Goal: Check status: Check status

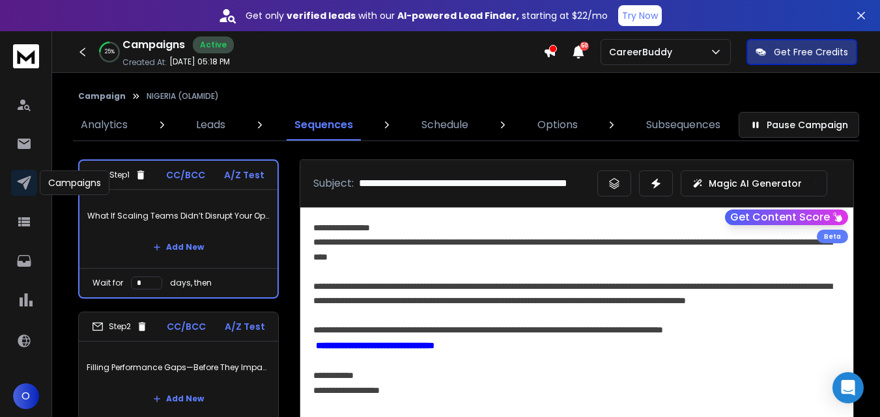
click at [34, 184] on link at bounding box center [24, 183] width 26 height 26
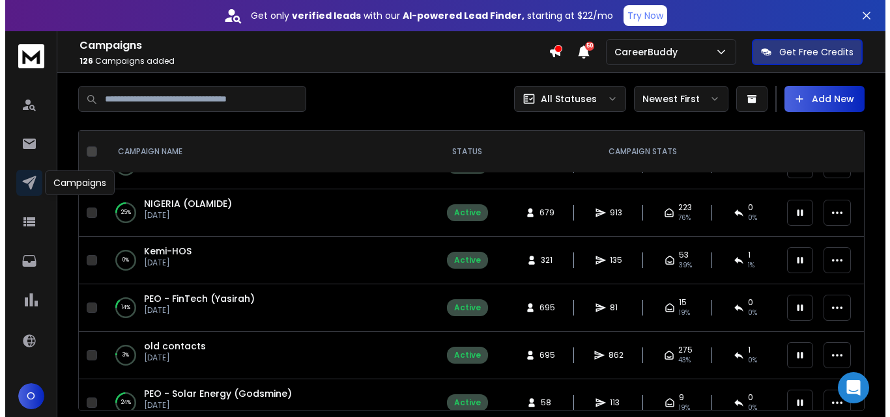
scroll to position [318, 0]
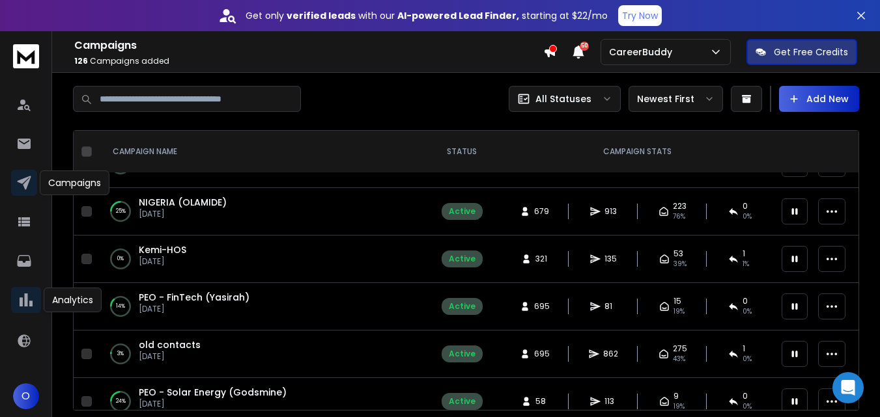
click at [25, 310] on link at bounding box center [26, 300] width 30 height 30
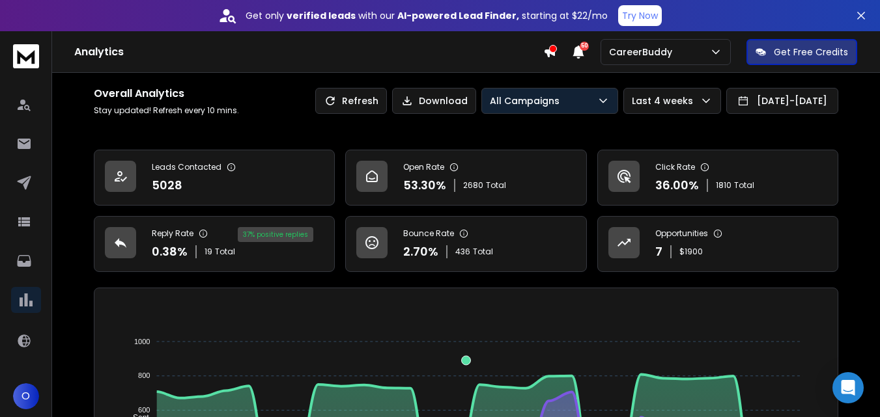
click at [556, 101] on div "All Campaigns" at bounding box center [550, 100] width 120 height 13
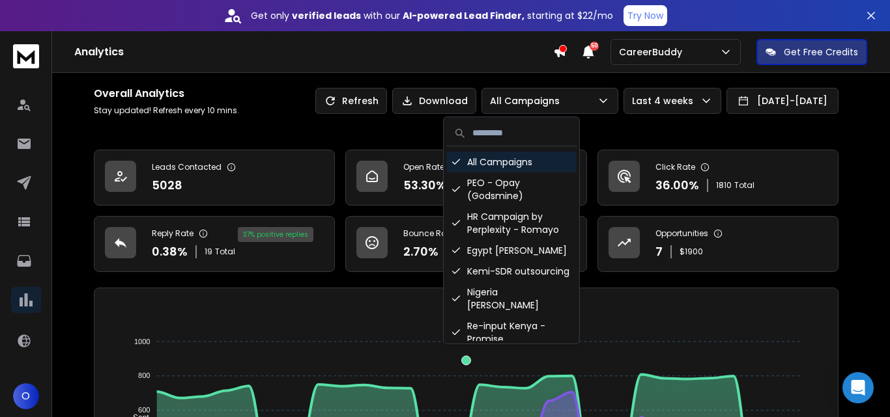
click at [516, 162] on div "All Campaigns" at bounding box center [511, 162] width 130 height 21
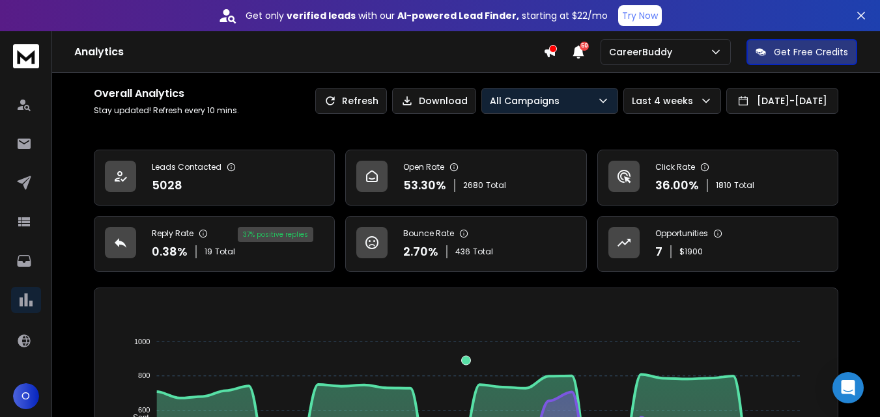
click at [542, 104] on div "All Campaigns" at bounding box center [550, 100] width 120 height 13
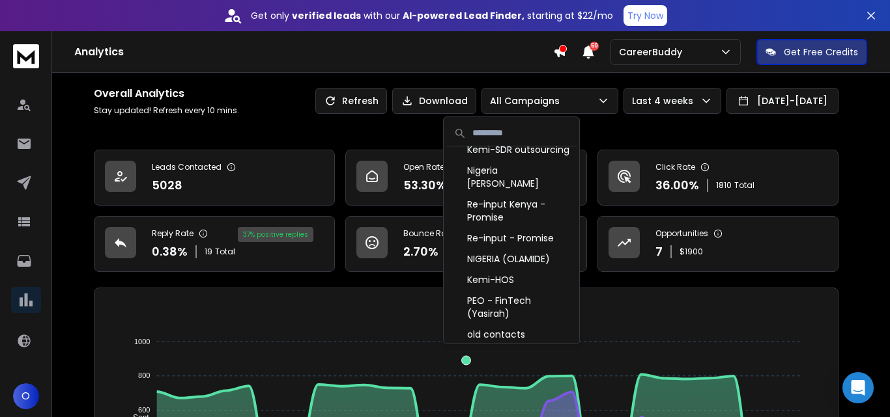
scroll to position [124, 0]
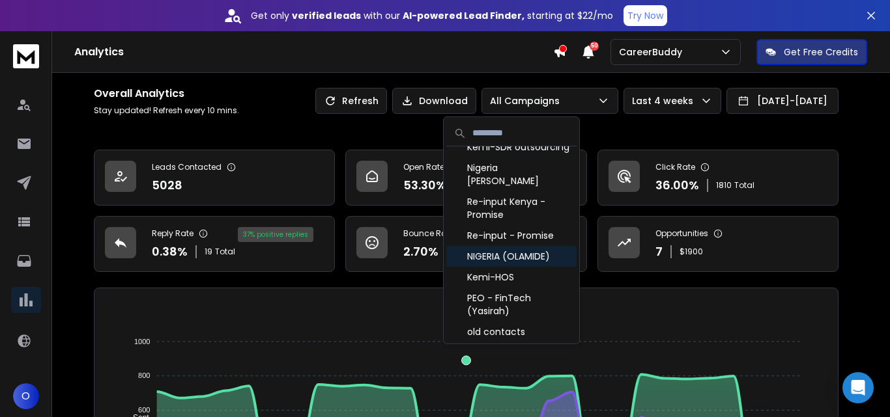
click at [538, 260] on div "NIGERIA (OLAMIDE)" at bounding box center [511, 256] width 130 height 21
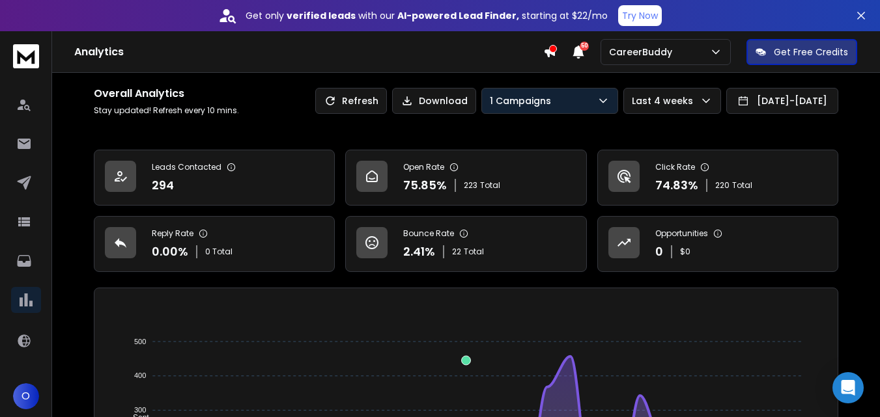
click at [548, 102] on div "1 Campaigns" at bounding box center [550, 100] width 120 height 13
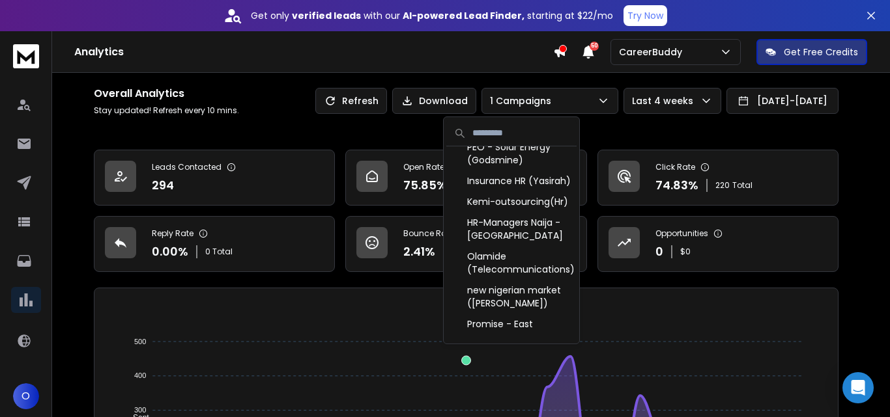
scroll to position [346, 0]
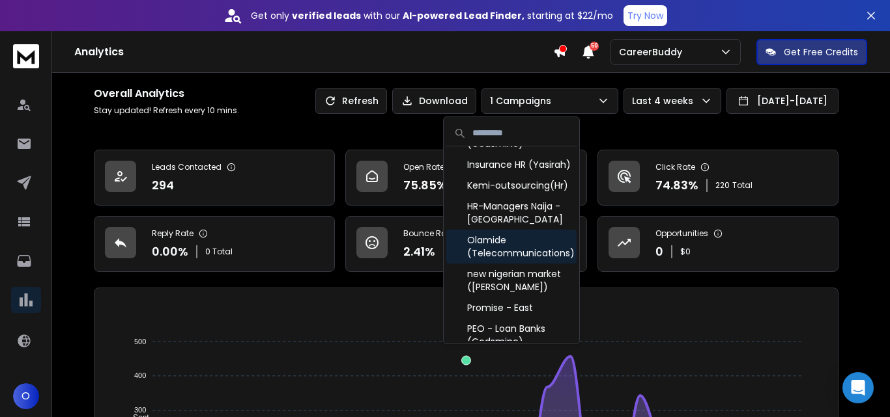
click at [524, 264] on div "Olamide (Telecommunications)" at bounding box center [511, 247] width 130 height 34
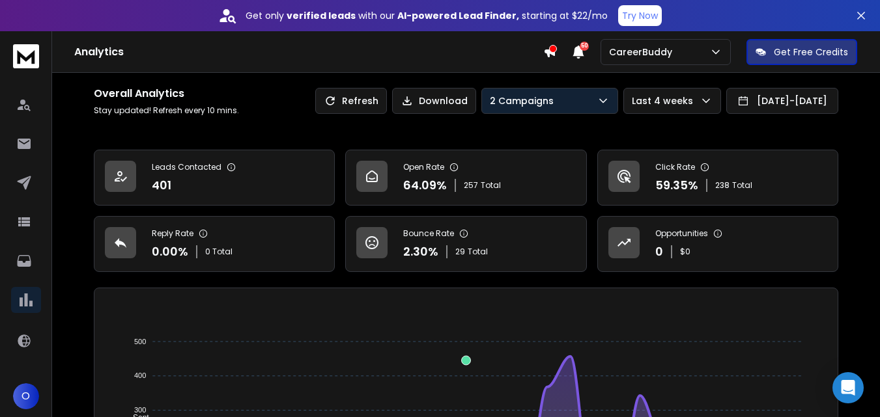
click at [556, 96] on div "2 Campaigns" at bounding box center [550, 100] width 120 height 13
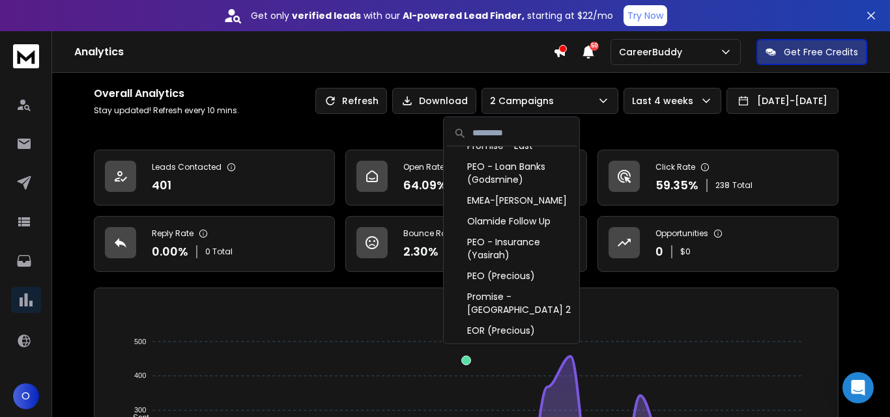
scroll to position [511, 0]
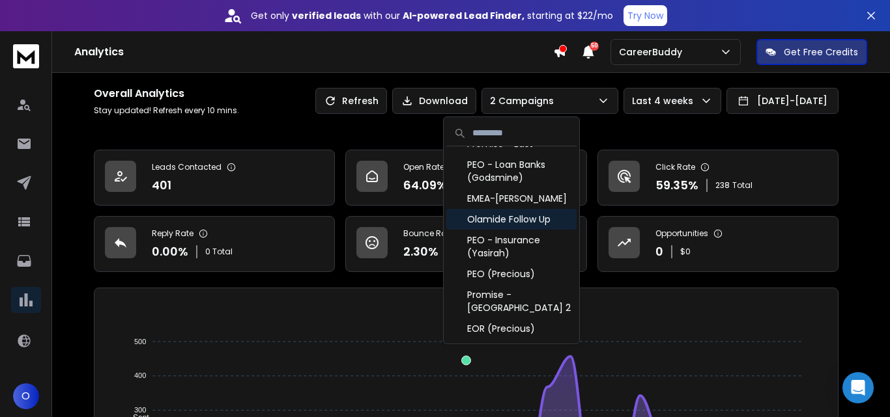
click at [551, 230] on div "Olamide Follow Up" at bounding box center [511, 219] width 130 height 21
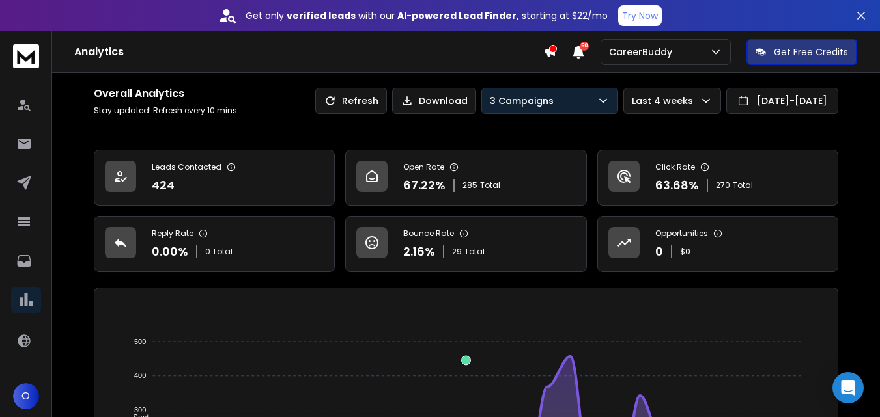
click at [496, 93] on button "3 Campaigns" at bounding box center [549, 101] width 137 height 26
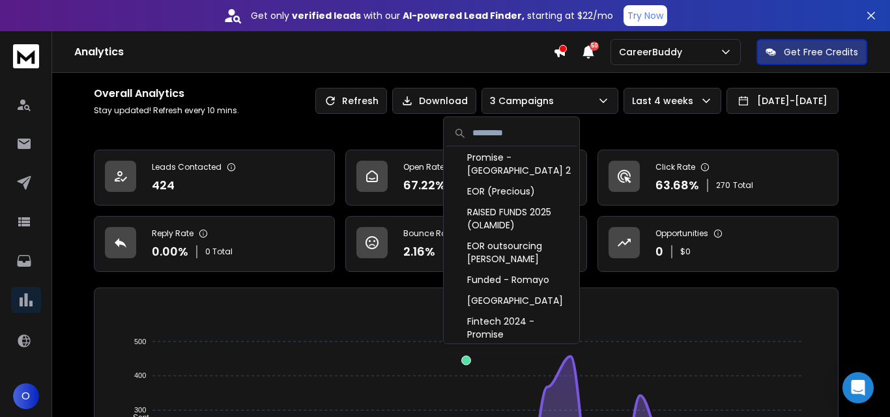
scroll to position [649, 0]
click at [505, 296] on div "[GEOGRAPHIC_DATA]" at bounding box center [511, 300] width 130 height 21
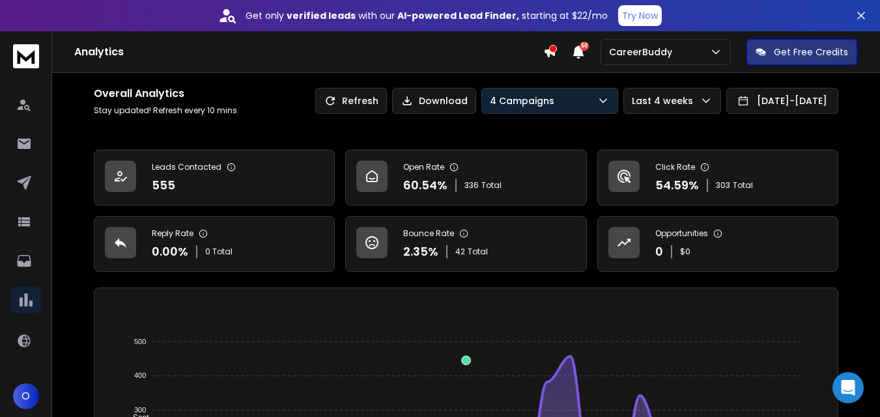
click at [505, 97] on p "4 Campaigns" at bounding box center [525, 100] width 70 height 13
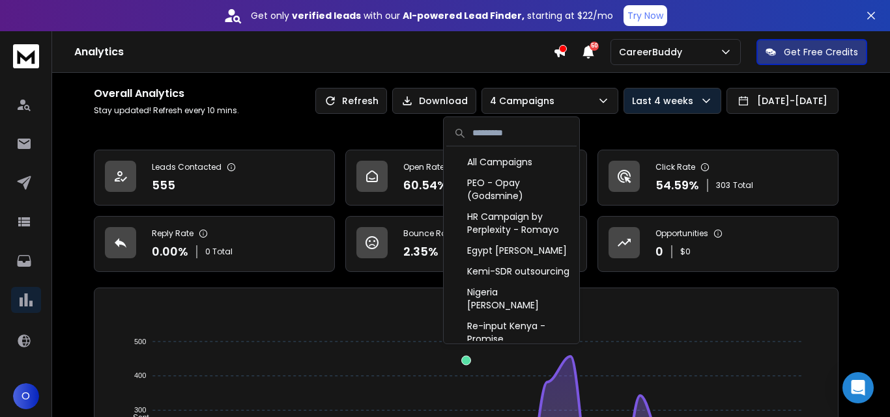
click at [662, 108] on button "Last 4 weeks" at bounding box center [672, 101] width 98 height 26
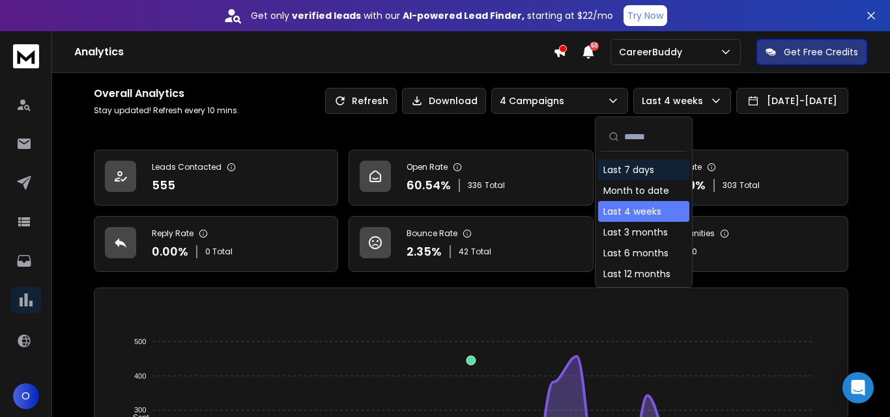
click at [657, 169] on div "Last 7 days" at bounding box center [643, 170] width 91 height 21
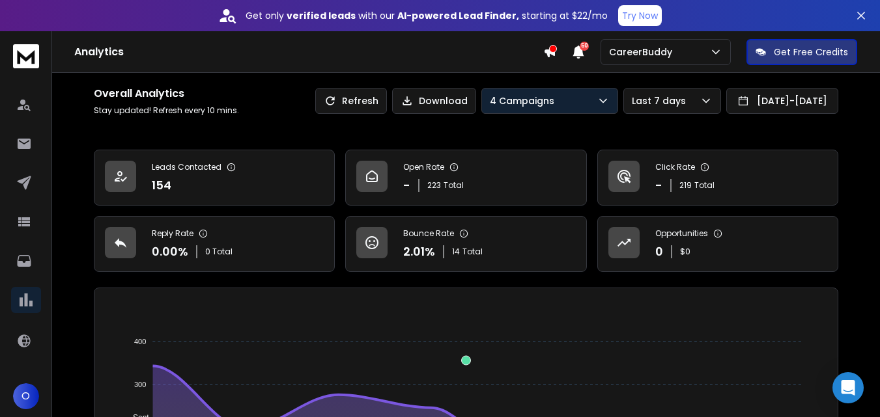
click at [597, 98] on icon at bounding box center [603, 100] width 13 height 13
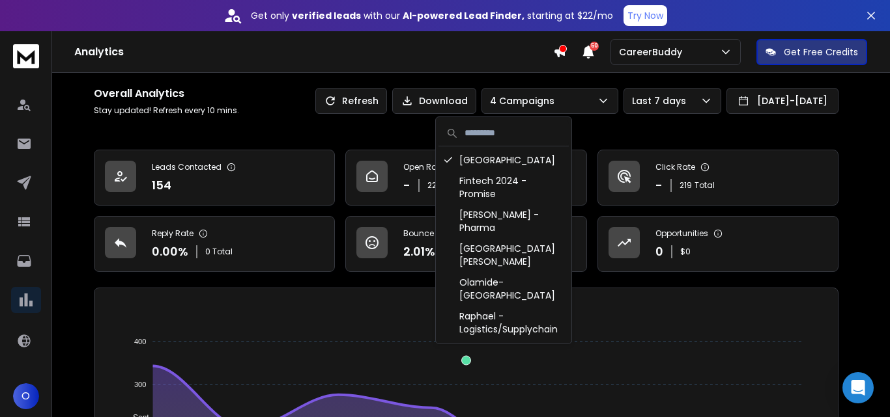
scroll to position [789, 0]
click at [516, 272] on div "Olamide- [GEOGRAPHIC_DATA]" at bounding box center [503, 289] width 130 height 34
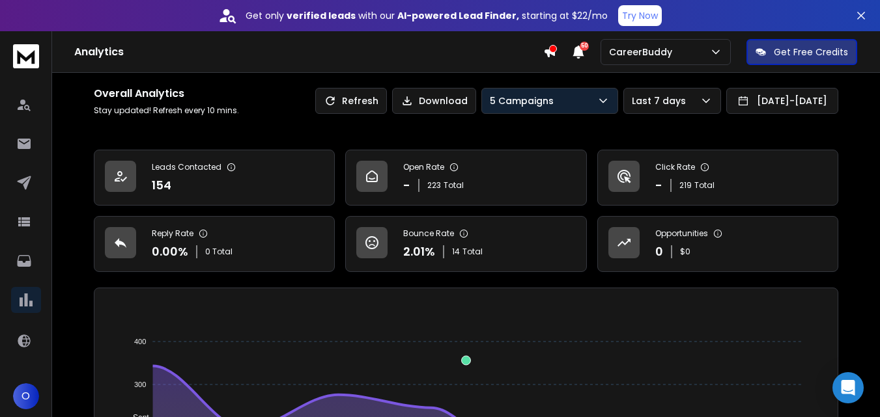
click at [533, 106] on div "5 Campaigns" at bounding box center [550, 100] width 120 height 13
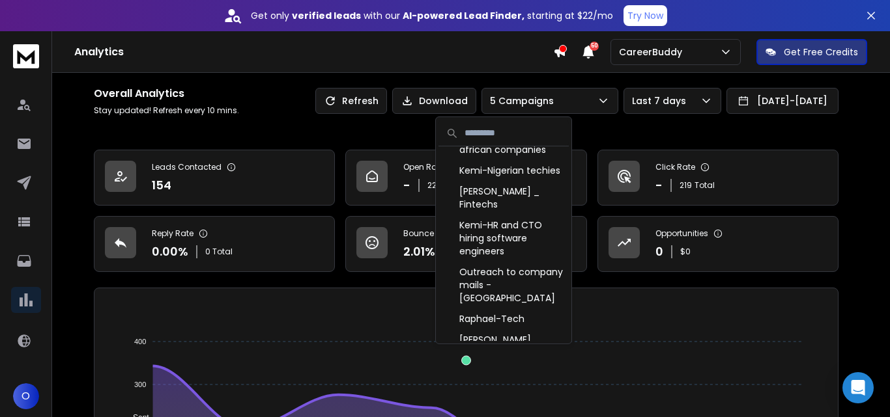
scroll to position [1132, 0]
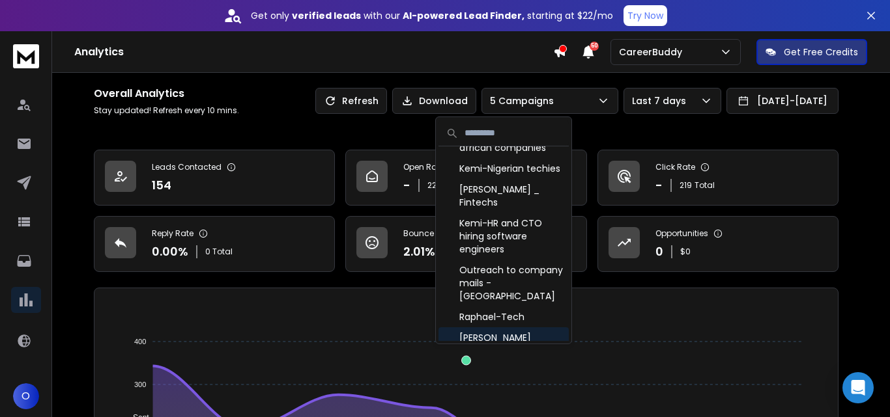
click at [522, 328] on div "[PERSON_NAME]" at bounding box center [503, 338] width 130 height 21
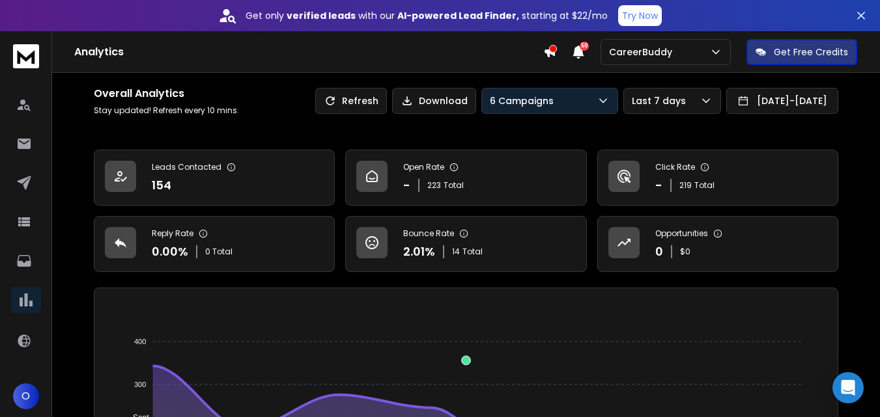
click at [519, 111] on button "6 Campaigns" at bounding box center [549, 101] width 137 height 26
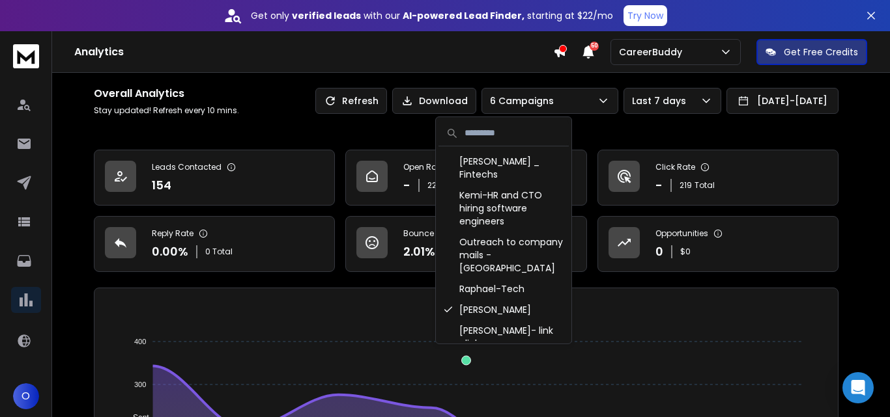
scroll to position [1159, 0]
click at [518, 301] on div "[PERSON_NAME]" at bounding box center [503, 311] width 130 height 21
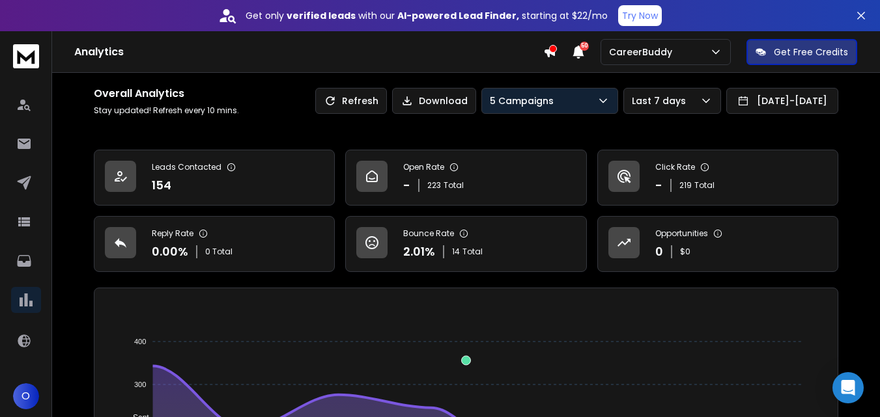
click at [531, 101] on div "5 Campaigns" at bounding box center [550, 100] width 120 height 13
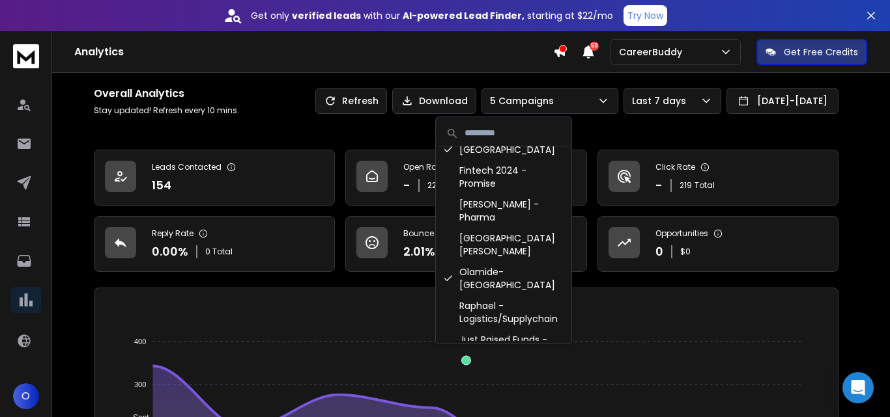
scroll to position [798, 0]
click at [522, 262] on div "Olamide- [GEOGRAPHIC_DATA]" at bounding box center [503, 279] width 130 height 34
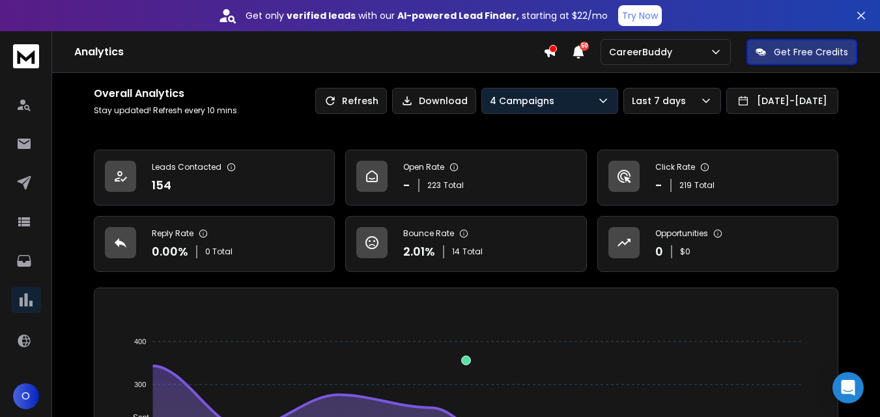
click at [528, 107] on div "4 Campaigns" at bounding box center [550, 100] width 120 height 13
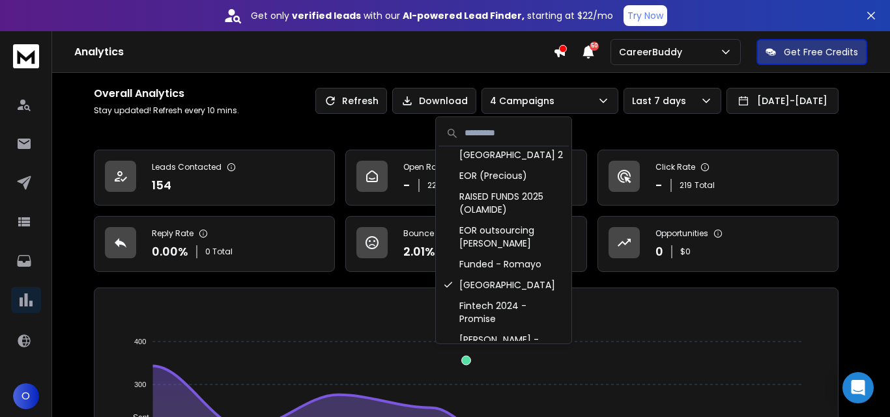
scroll to position [663, 0]
click at [531, 289] on div "[GEOGRAPHIC_DATA]" at bounding box center [503, 285] width 130 height 21
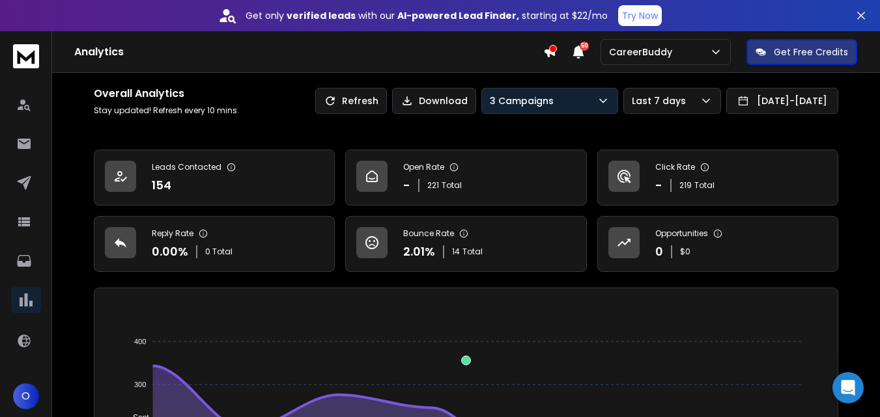
click at [537, 100] on div "3 Campaigns" at bounding box center [550, 100] width 120 height 13
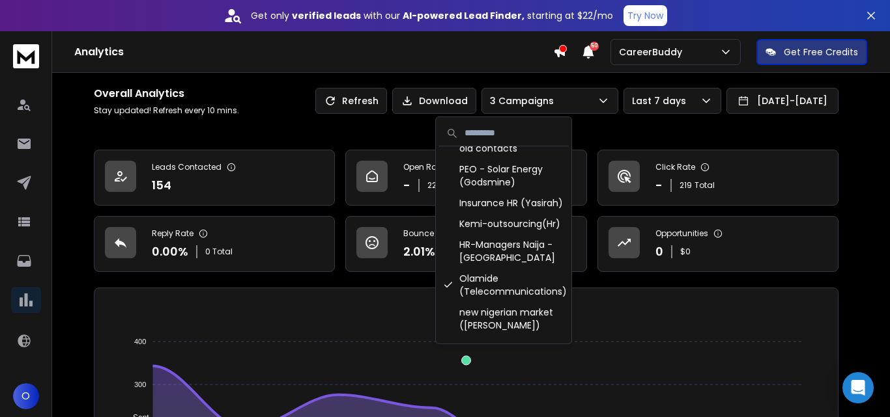
scroll to position [309, 0]
click at [509, 302] on div "Olamide (Telecommunications)" at bounding box center [503, 285] width 130 height 34
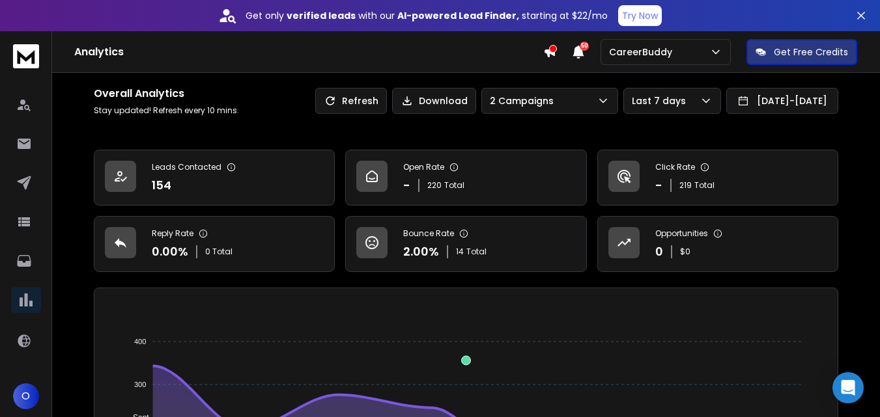
click at [552, 87] on div "Overall Analytics Stay updated! Refresh every 10 mins. Refresh Download 2 Campa…" at bounding box center [466, 101] width 744 height 30
click at [533, 105] on div "2 Campaigns" at bounding box center [550, 100] width 120 height 13
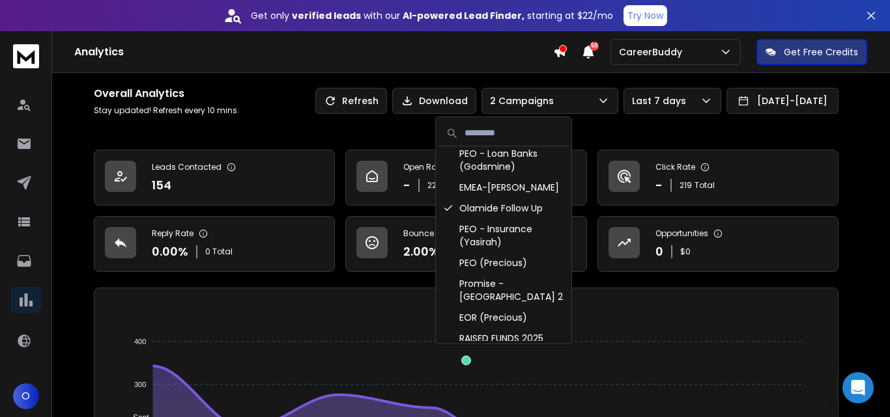
scroll to position [520, 0]
click at [526, 220] on div "Olamide Follow Up" at bounding box center [503, 209] width 130 height 21
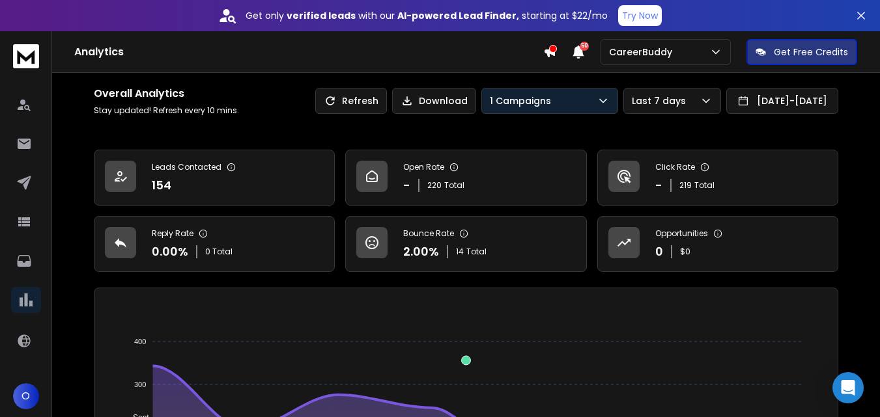
click at [532, 103] on div "1 Campaigns" at bounding box center [550, 100] width 120 height 13
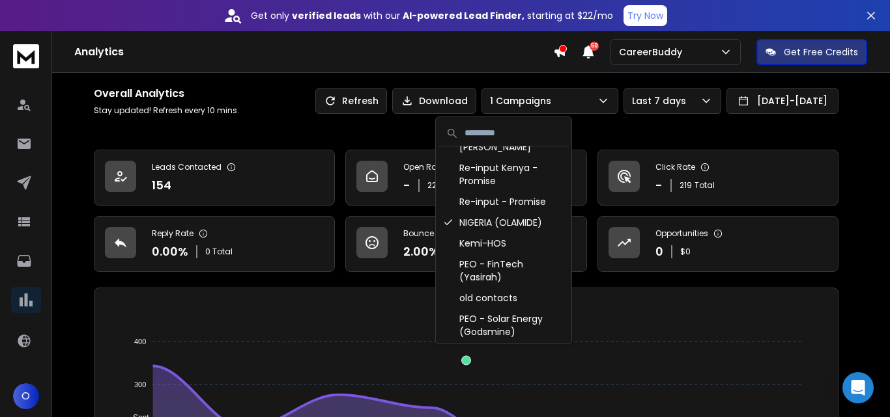
scroll to position [159, 0]
click at [513, 228] on div "NIGERIA (OLAMIDE)" at bounding box center [503, 222] width 130 height 21
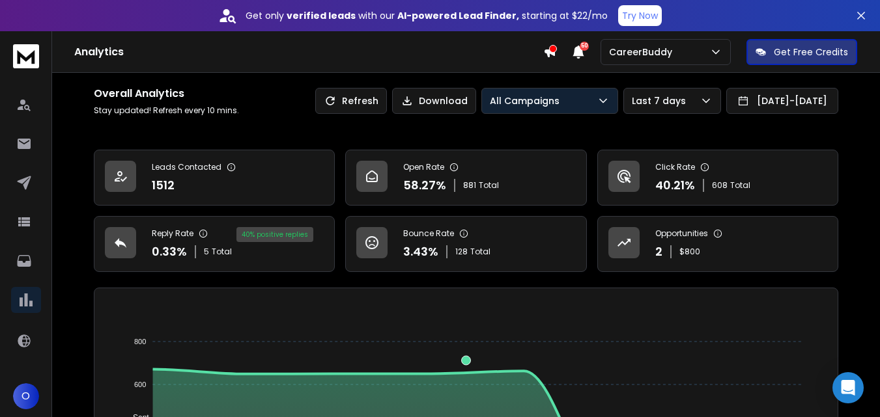
click at [504, 100] on p "All Campaigns" at bounding box center [527, 100] width 75 height 13
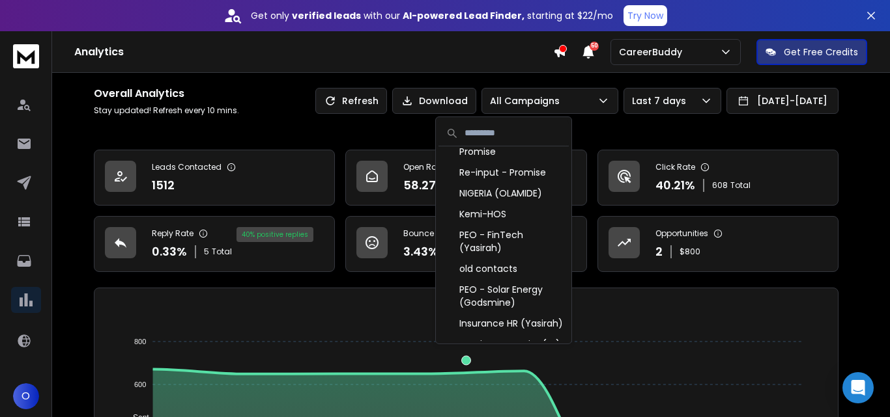
scroll to position [187, 0]
click at [510, 190] on div "NIGERIA (OLAMIDE)" at bounding box center [503, 194] width 130 height 21
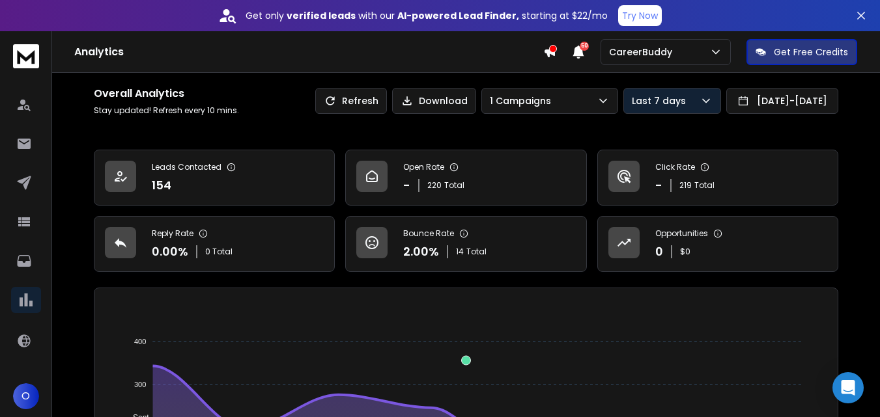
click at [663, 100] on icon "button" at bounding box center [705, 100] width 13 height 13
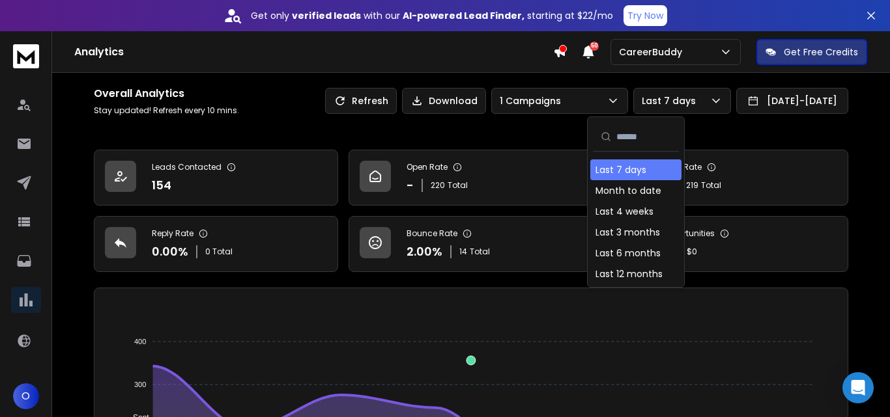
click at [652, 173] on div "Last 7 days" at bounding box center [635, 170] width 91 height 21
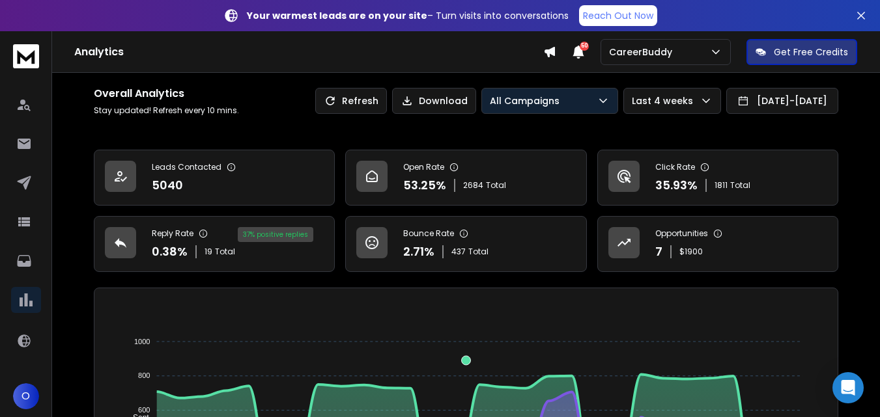
click at [523, 111] on button "All Campaigns" at bounding box center [549, 101] width 137 height 26
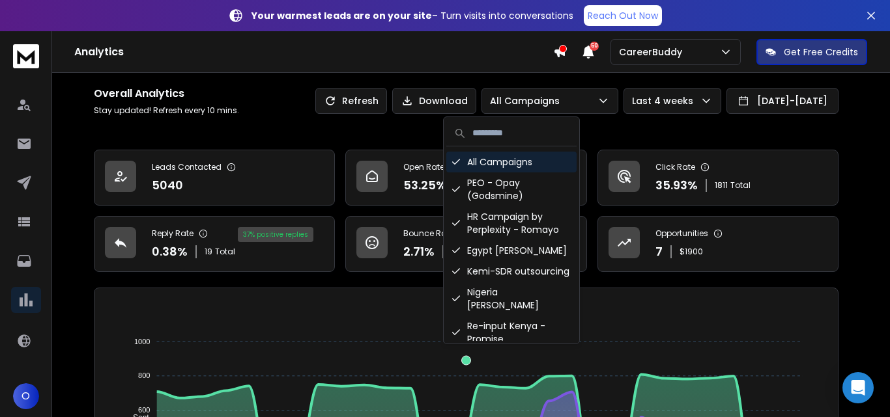
click at [522, 155] on div "All Campaigns" at bounding box center [511, 162] width 130 height 21
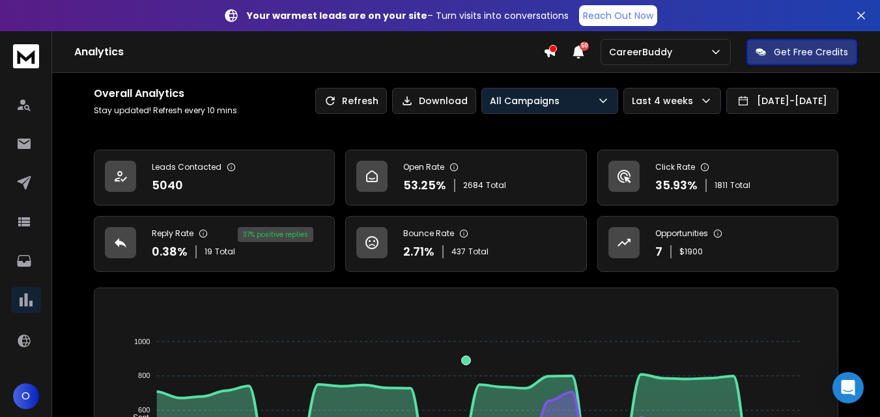
click at [516, 112] on button "All Campaigns" at bounding box center [549, 101] width 137 height 26
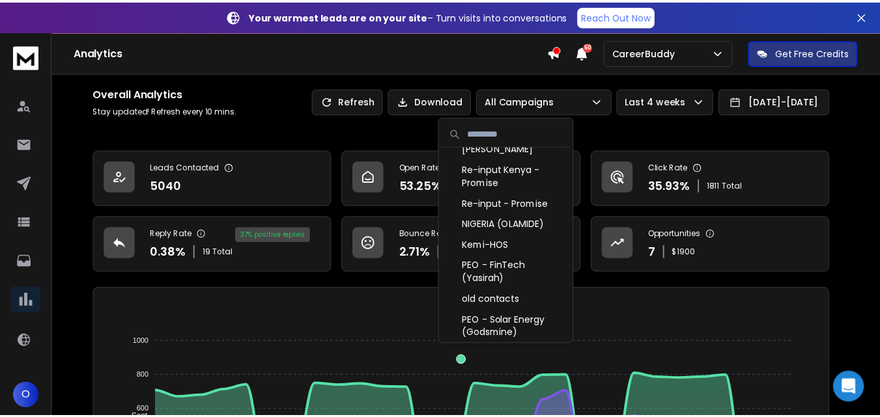
scroll to position [158, 0]
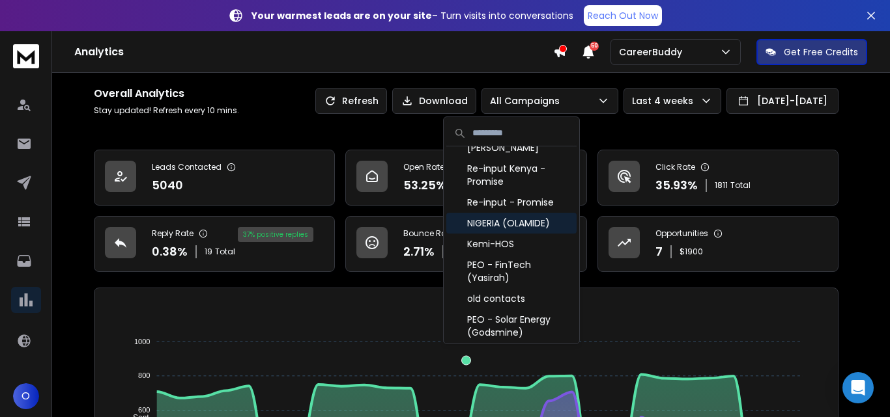
click at [518, 224] on div "NIGERIA (OLAMIDE)" at bounding box center [511, 223] width 130 height 21
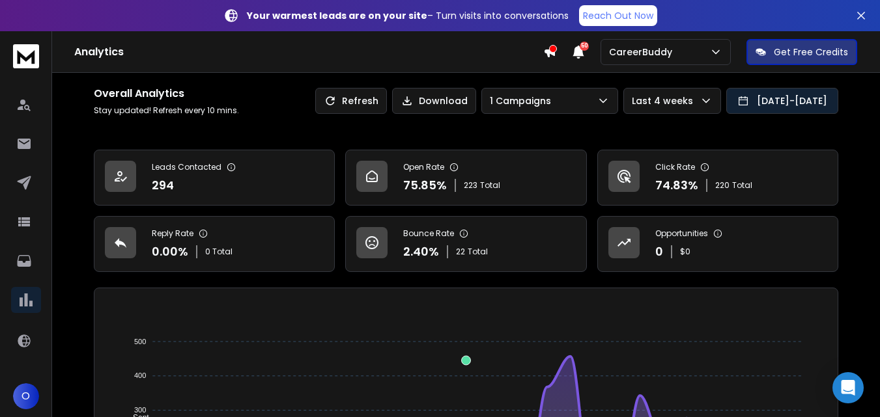
click at [726, 104] on button "14 Jul 2025 - 11 Aug 2025" at bounding box center [782, 101] width 112 height 26
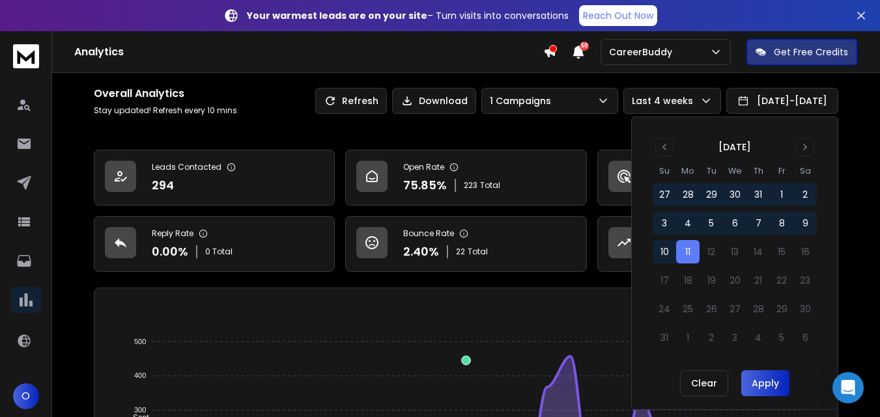
click at [689, 193] on button "28" at bounding box center [687, 194] width 23 height 23
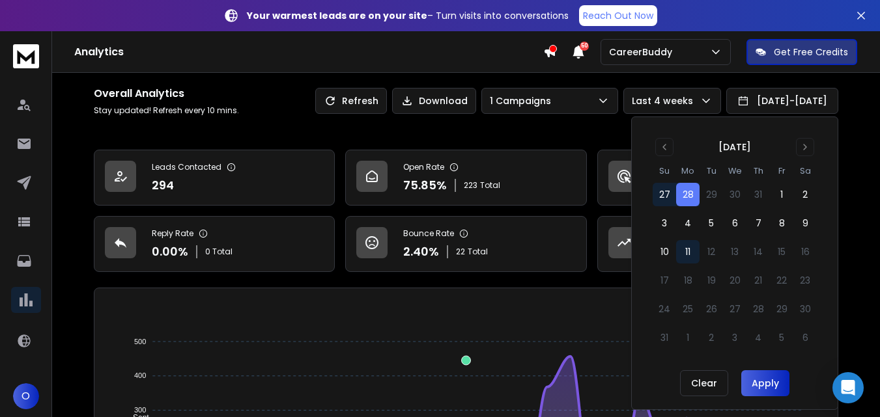
click at [691, 246] on button "11" at bounding box center [687, 251] width 23 height 23
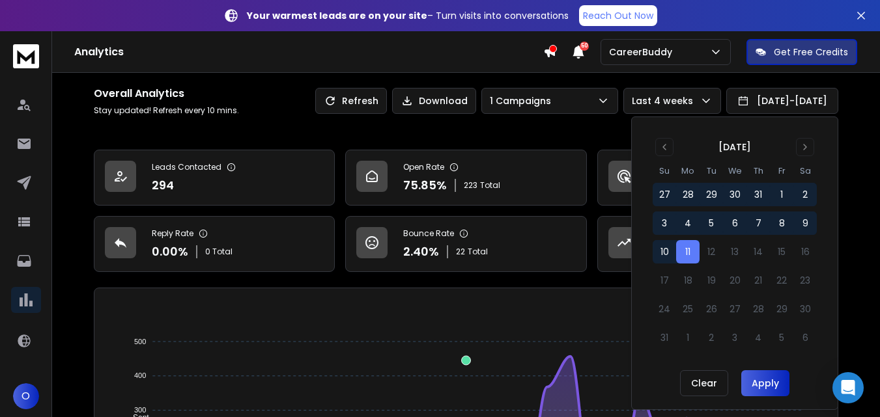
click at [693, 200] on button "28" at bounding box center [687, 194] width 23 height 23
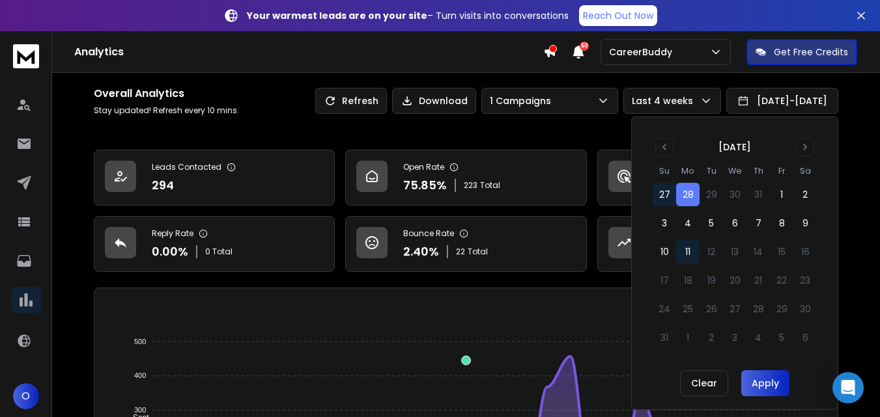
click at [693, 200] on button "28" at bounding box center [687, 194] width 23 height 23
click at [693, 251] on button "11" at bounding box center [687, 251] width 23 height 23
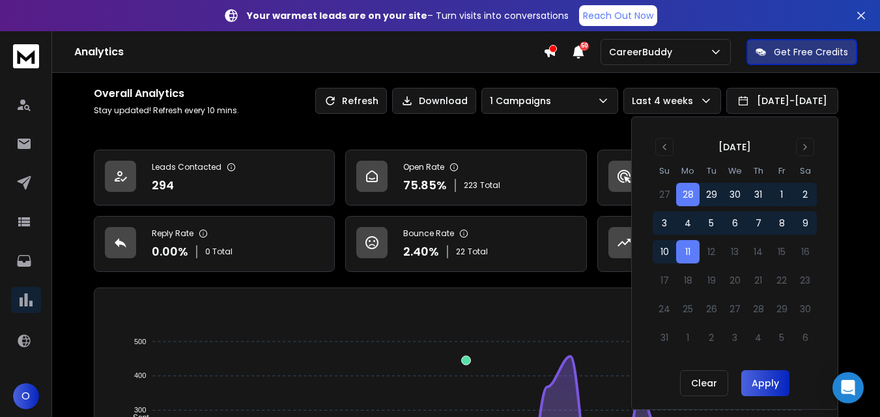
drag, startPoint x: 742, startPoint y: 367, endPoint x: 750, endPoint y: 383, distance: 18.1
click at [750, 383] on div "August 2025 Su Mo Tu We Th Fr Sa 27 28 29 30 31 1 2 3 4 5 6 7 8 9 10 11 12 13 1…" at bounding box center [735, 263] width 206 height 292
click at [750, 383] on button "Apply" at bounding box center [765, 384] width 48 height 26
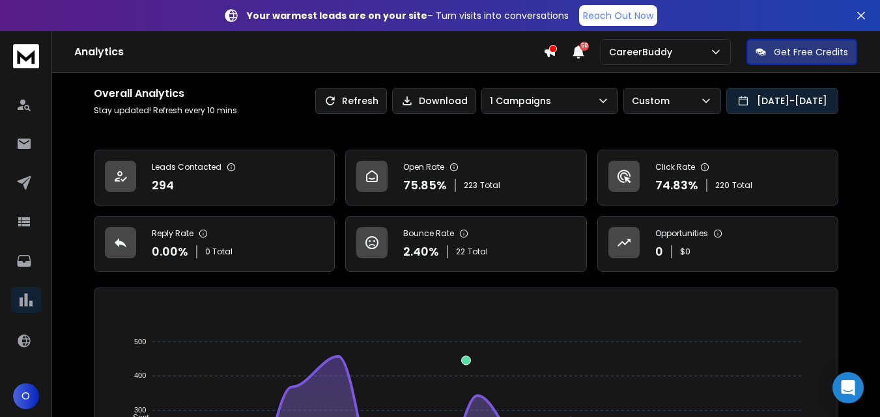
click at [726, 102] on button "28 Jul 2025 - 11 Aug 2025" at bounding box center [782, 101] width 112 height 26
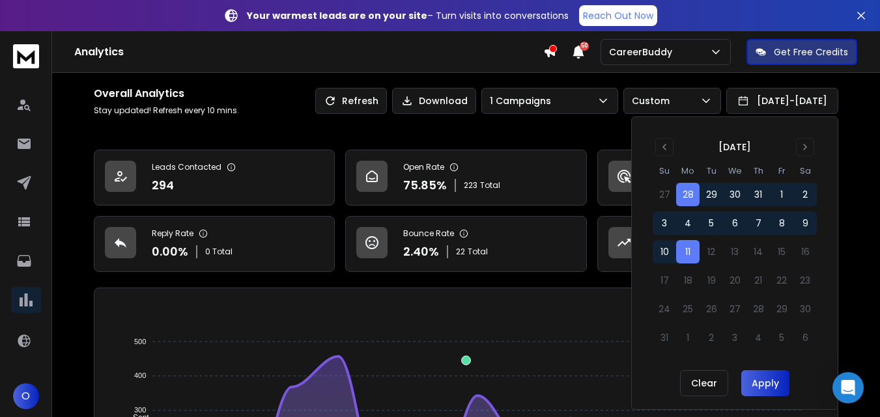
click at [691, 224] on button "4" at bounding box center [687, 223] width 23 height 23
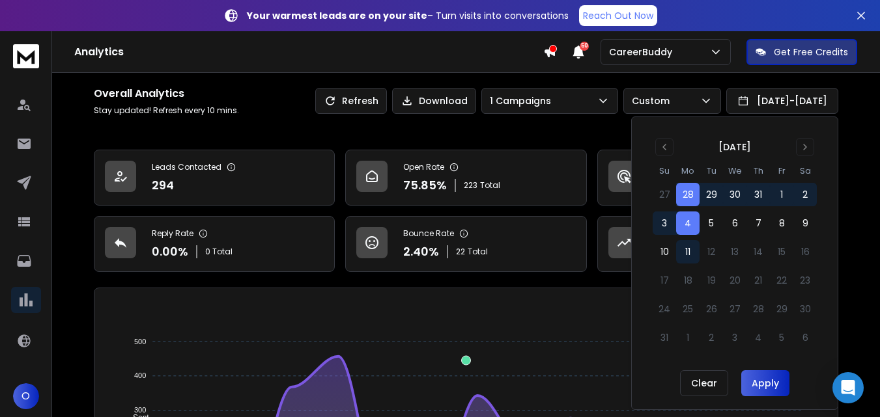
click at [691, 224] on button "4" at bounding box center [687, 223] width 23 height 23
click at [690, 252] on button "11" at bounding box center [687, 251] width 23 height 23
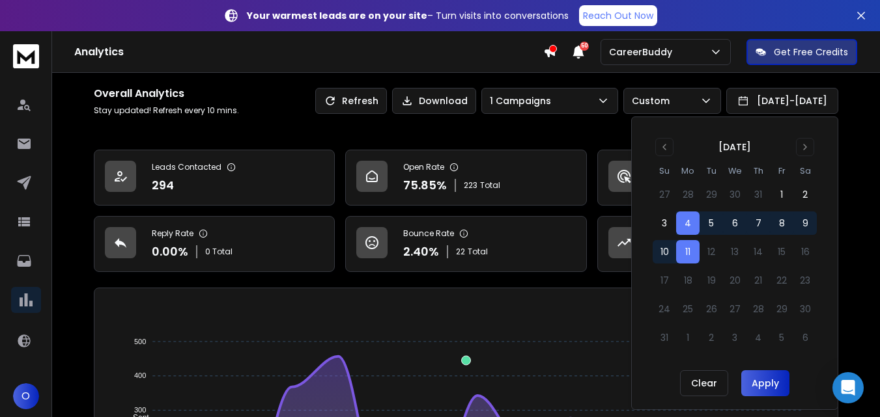
click at [754, 374] on button "Apply" at bounding box center [765, 384] width 48 height 26
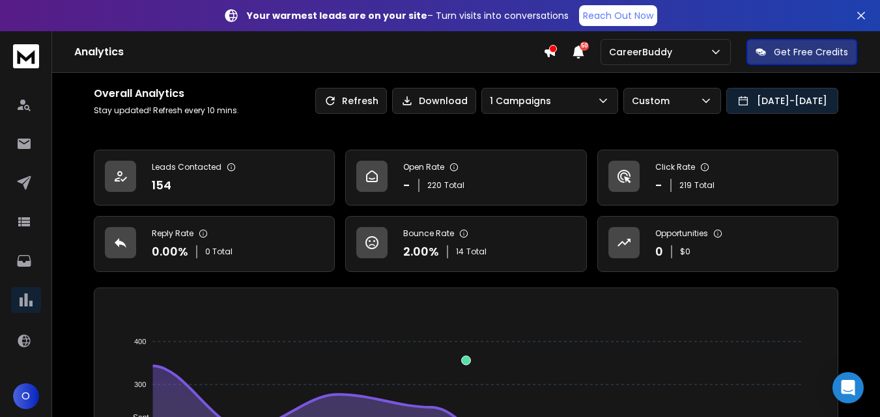
click at [788, 97] on button "04 Aug 2025 - 11 Aug 2025" at bounding box center [782, 101] width 112 height 26
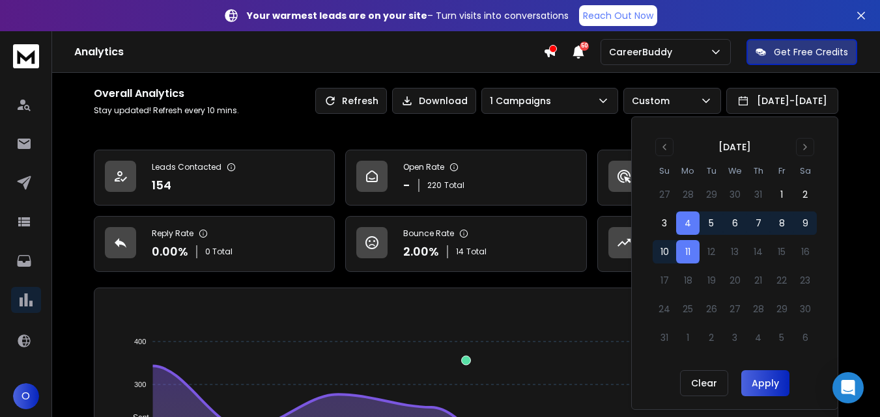
click at [735, 224] on button "6" at bounding box center [734, 223] width 23 height 23
click at [690, 253] on button "11" at bounding box center [687, 251] width 23 height 23
click at [735, 224] on button "6" at bounding box center [734, 223] width 23 height 23
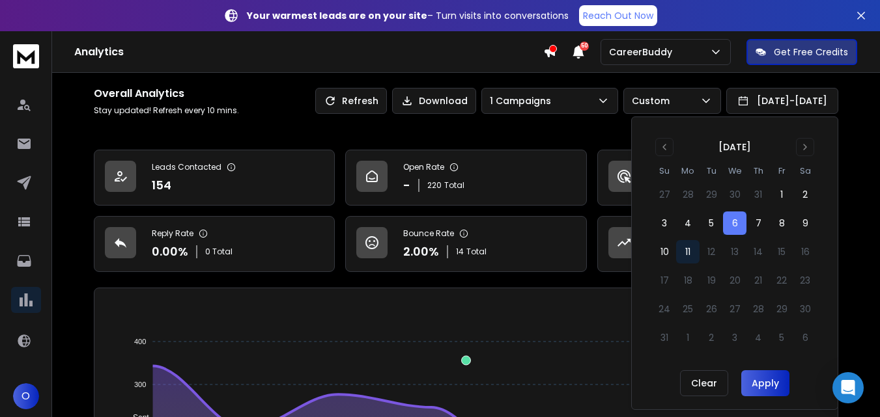
click at [692, 253] on button "11" at bounding box center [687, 251] width 23 height 23
click at [776, 391] on button "Apply" at bounding box center [765, 384] width 48 height 26
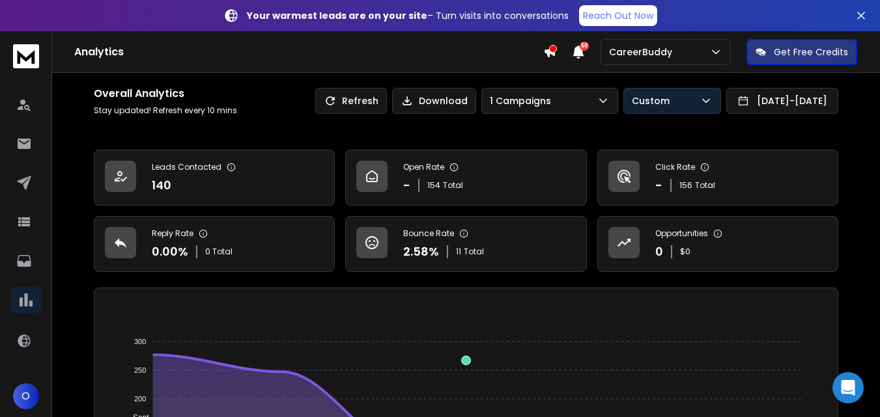
click at [703, 100] on icon "button" at bounding box center [706, 101] width 7 height 3
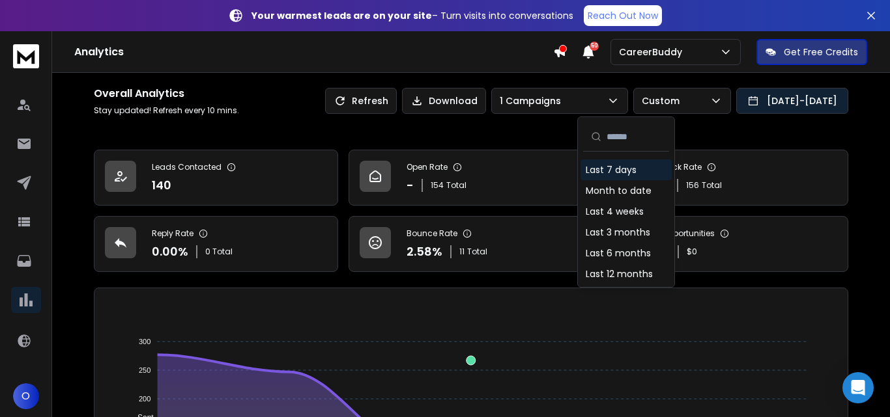
click at [742, 102] on button "06 Aug 2025 - 11 Aug 2025" at bounding box center [792, 101] width 112 height 26
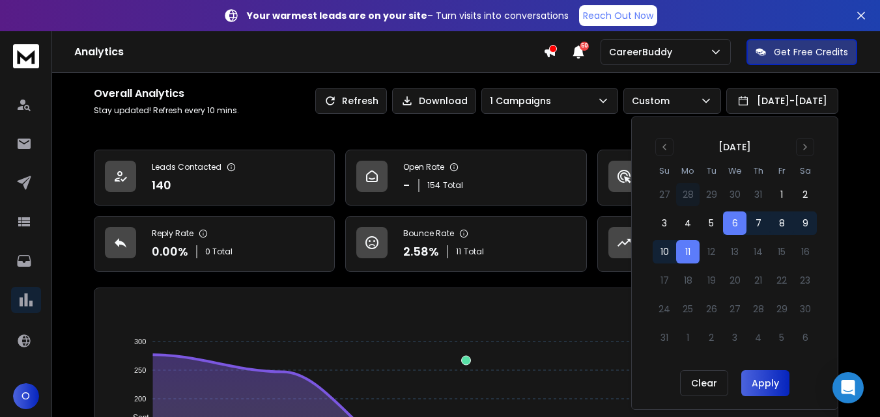
click at [688, 195] on button "28" at bounding box center [687, 194] width 23 height 23
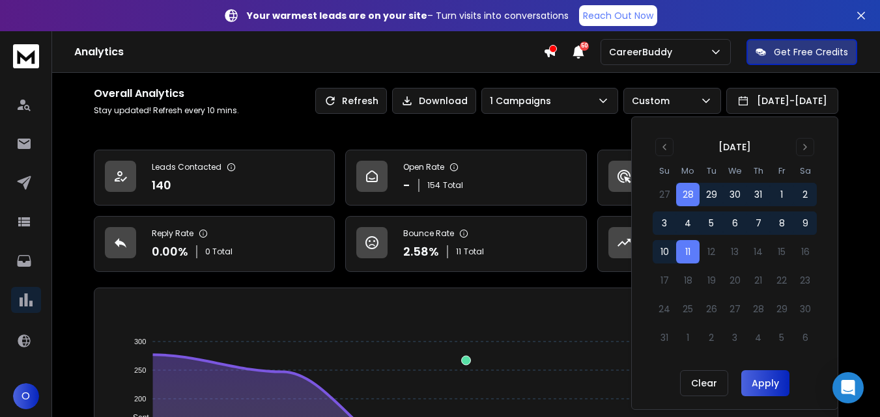
click at [688, 195] on button "28" at bounding box center [687, 194] width 23 height 23
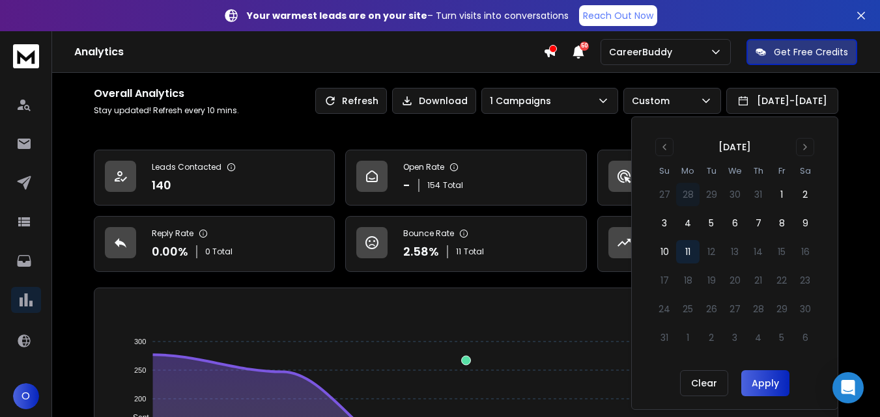
click at [688, 195] on button "28" at bounding box center [687, 194] width 23 height 23
click at [755, 385] on button "Apply" at bounding box center [765, 384] width 48 height 26
